Goal: Find contact information: Find contact information

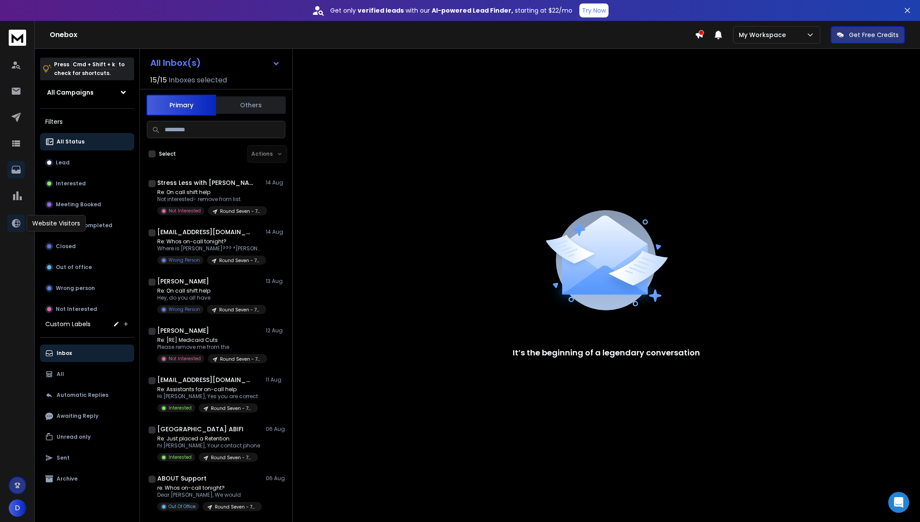
click at [11, 218] on icon at bounding box center [16, 223] width 10 height 10
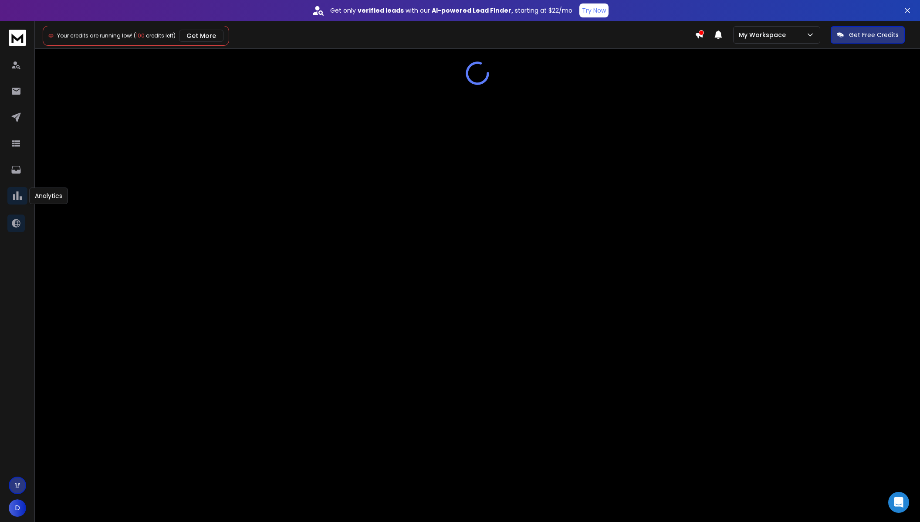
click at [18, 197] on icon at bounding box center [17, 195] width 13 height 13
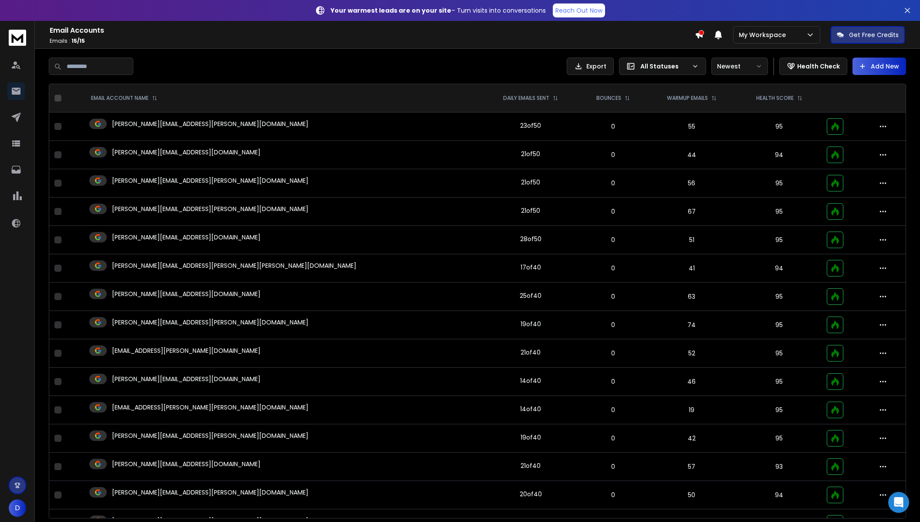
click at [24, 173] on div at bounding box center [17, 171] width 20 height 21
click at [21, 173] on link at bounding box center [15, 169] width 17 height 17
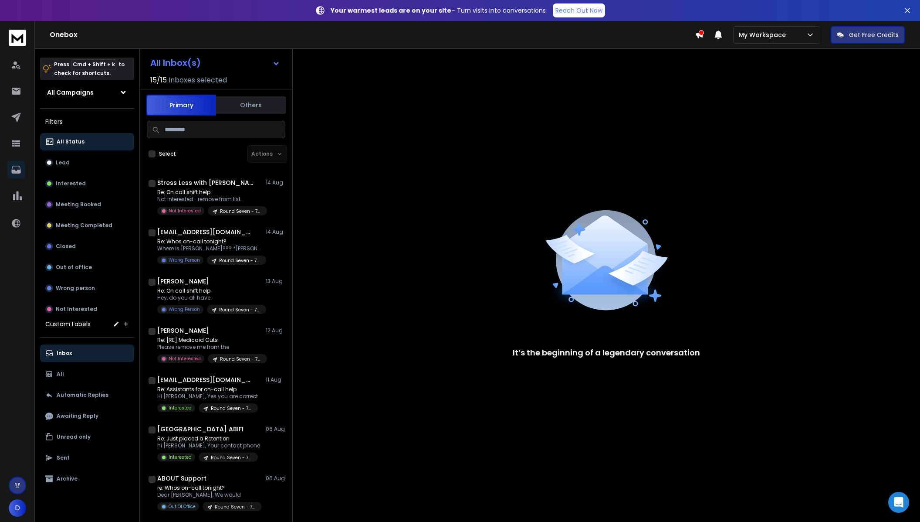
click at [80, 184] on p "Interested" at bounding box center [71, 183] width 30 height 7
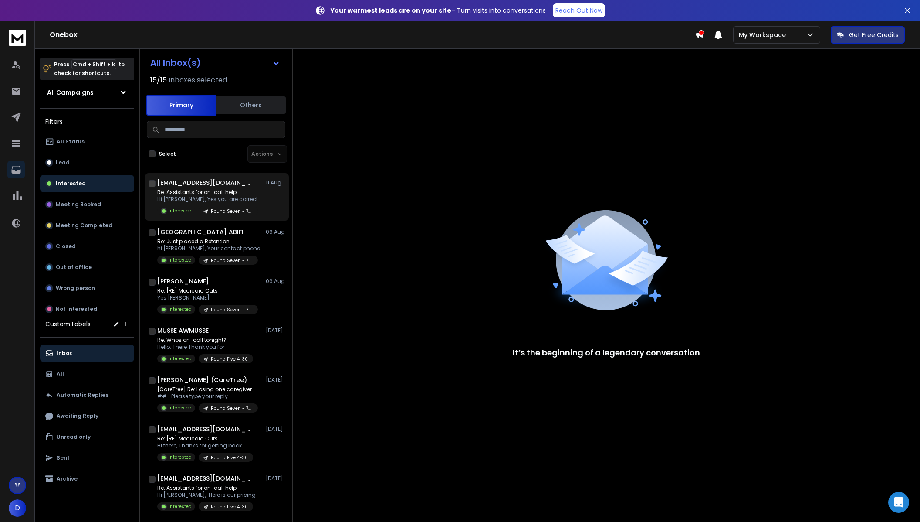
click at [181, 192] on p "Re: Assistants for on-call help" at bounding box center [207, 192] width 101 height 7
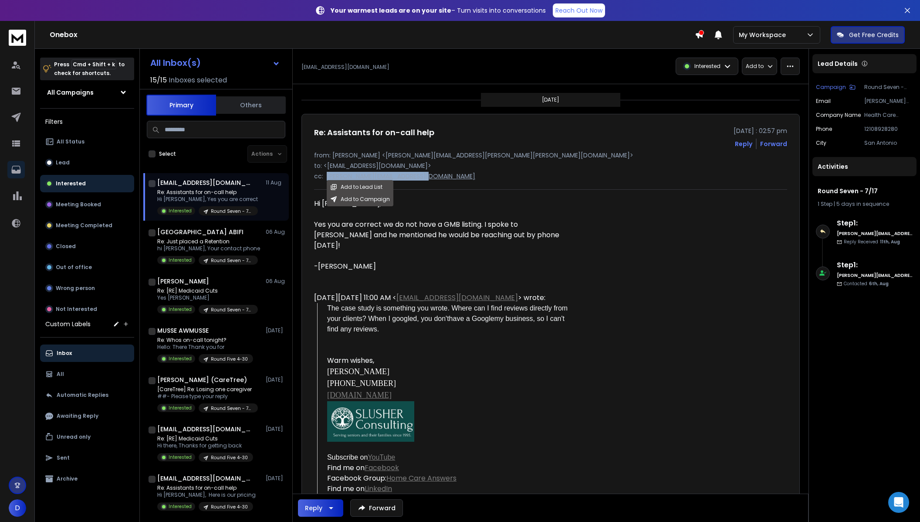
drag, startPoint x: 397, startPoint y: 175, endPoint x: 340, endPoint y: 177, distance: 57.1
click at [328, 176] on div "cc: [PERSON_NAME][EMAIL_ADDRESS][DOMAIN_NAME] Add to Lead List Add to Campaign" at bounding box center [550, 176] width 473 height 9
copy p "[PERSON_NAME][EMAIL_ADDRESS][DOMAIN_NAME]"
